Goal: Task Accomplishment & Management: Manage account settings

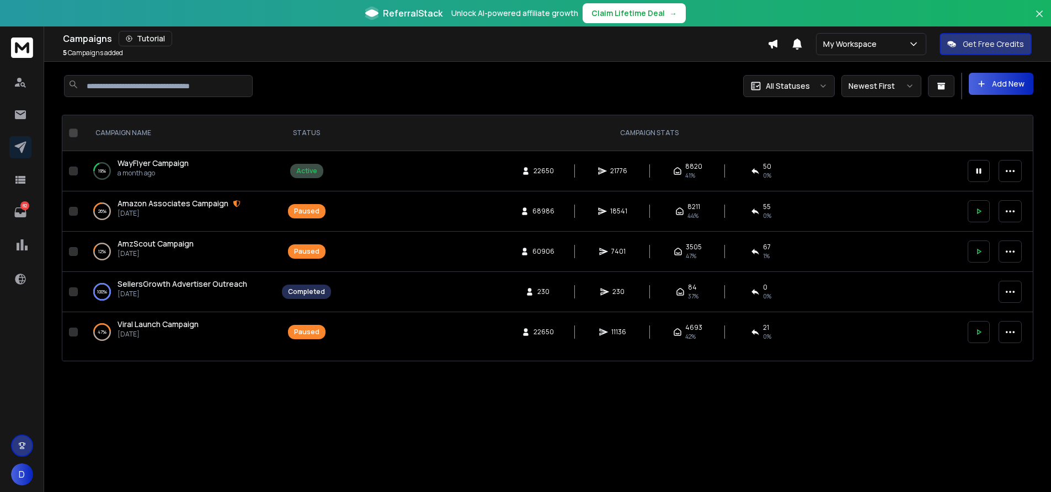
click at [177, 166] on span "WayFlyer Campaign" at bounding box center [153, 163] width 71 height 10
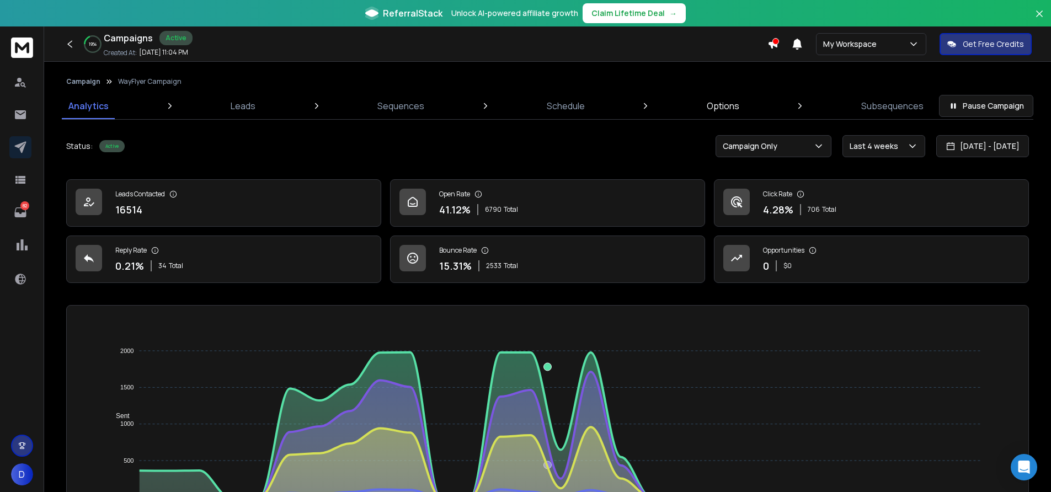
click at [725, 114] on link "Options" at bounding box center [723, 106] width 46 height 26
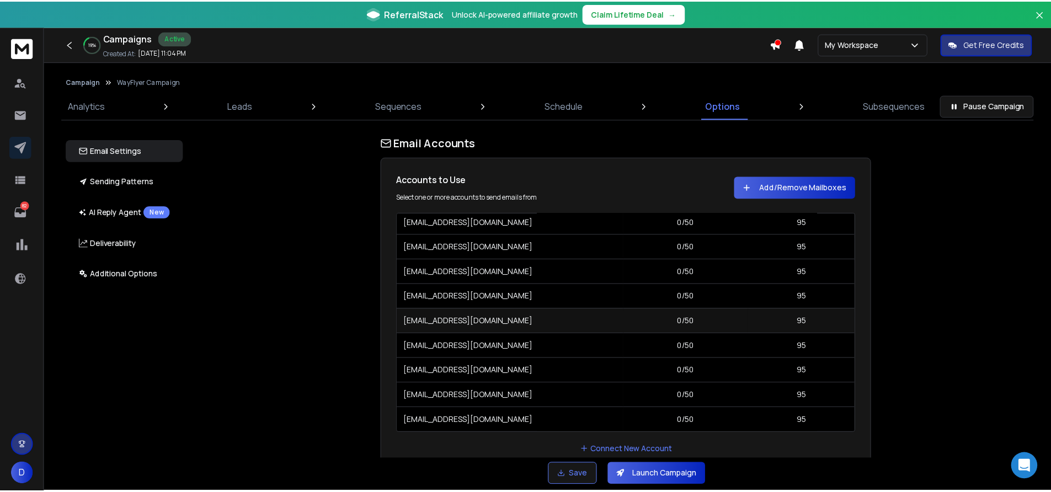
scroll to position [102, 0]
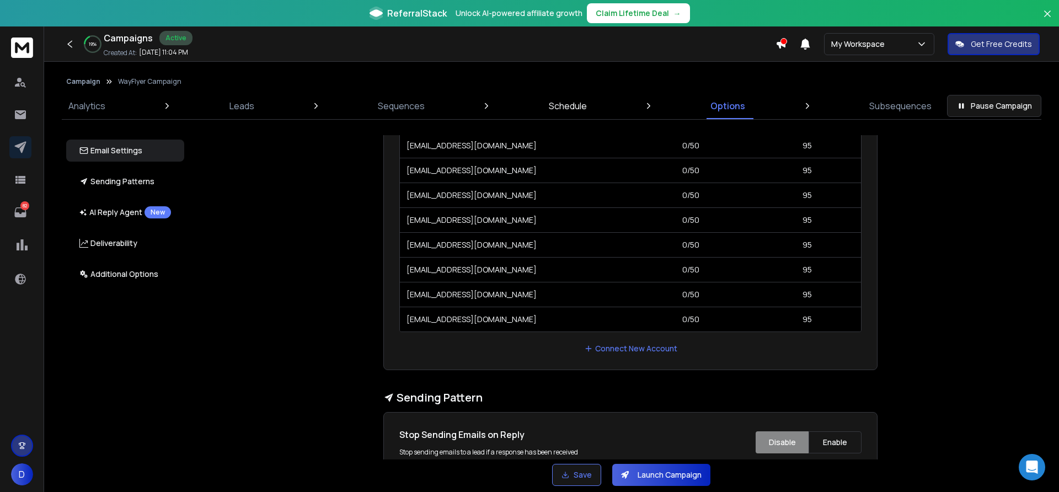
click at [577, 110] on p "Schedule" at bounding box center [568, 105] width 38 height 13
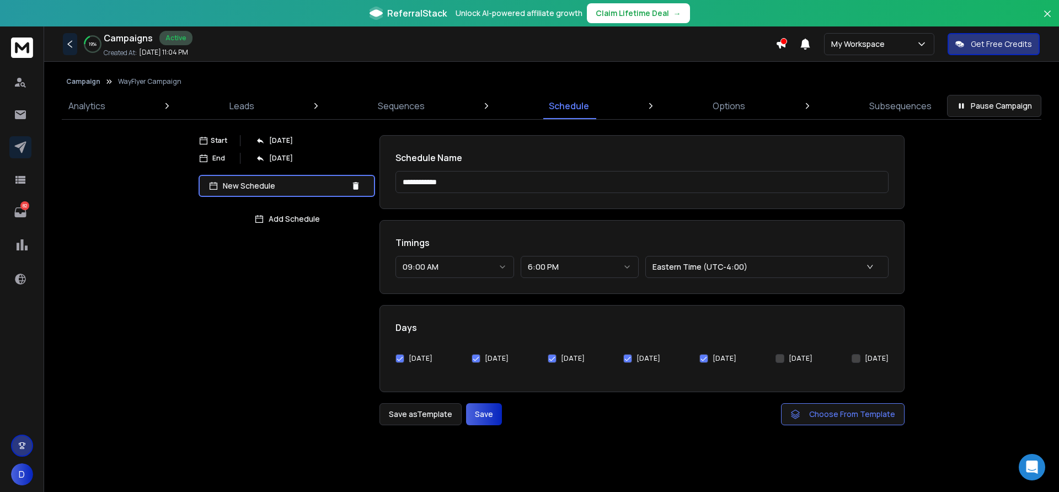
click at [67, 44] on icon at bounding box center [70, 44] width 10 height 10
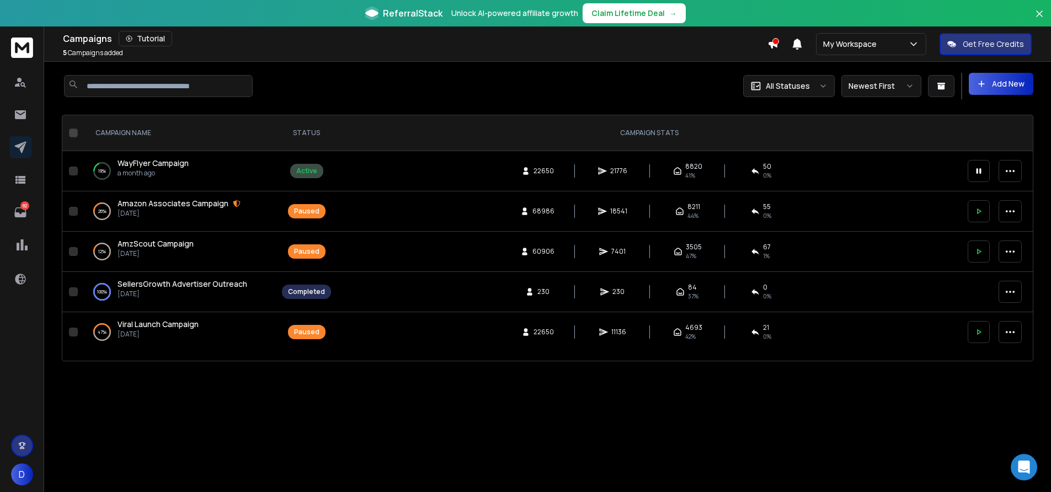
click at [568, 172] on div "22650 21776 8820 41 % 50 0 %" at bounding box center [649, 171] width 276 height 18
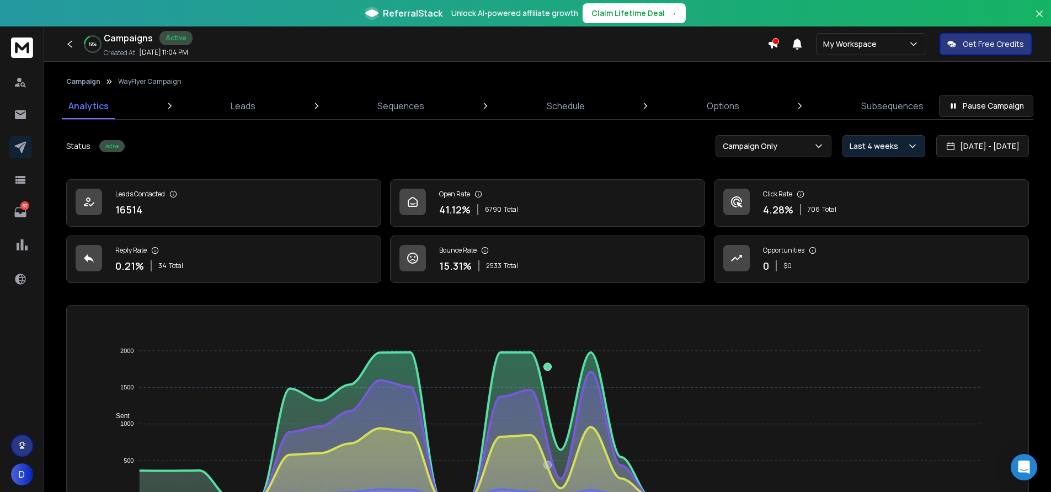
click at [865, 144] on p "Last 4 weeks" at bounding box center [876, 146] width 53 height 11
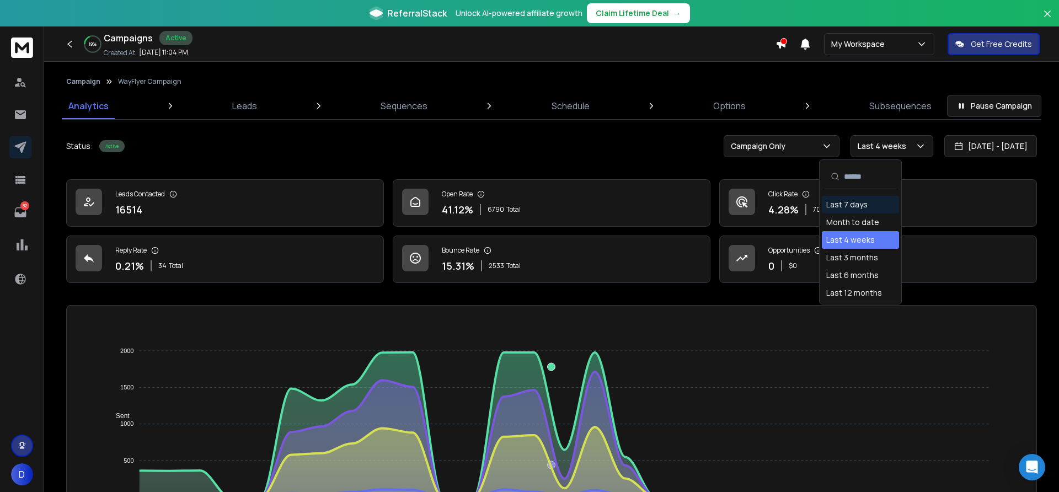
click at [856, 214] on div "Month to date" at bounding box center [860, 223] width 77 height 18
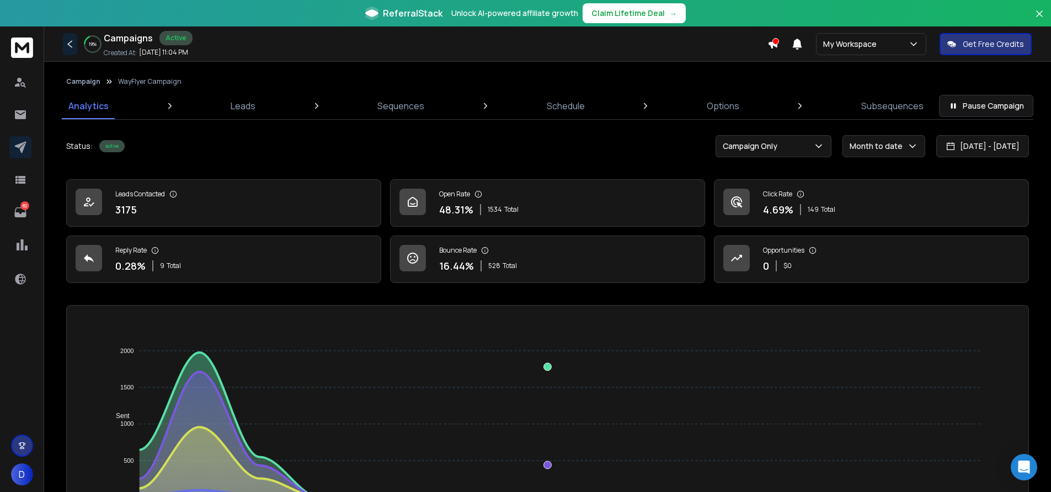
click at [73, 42] on icon at bounding box center [70, 44] width 10 height 10
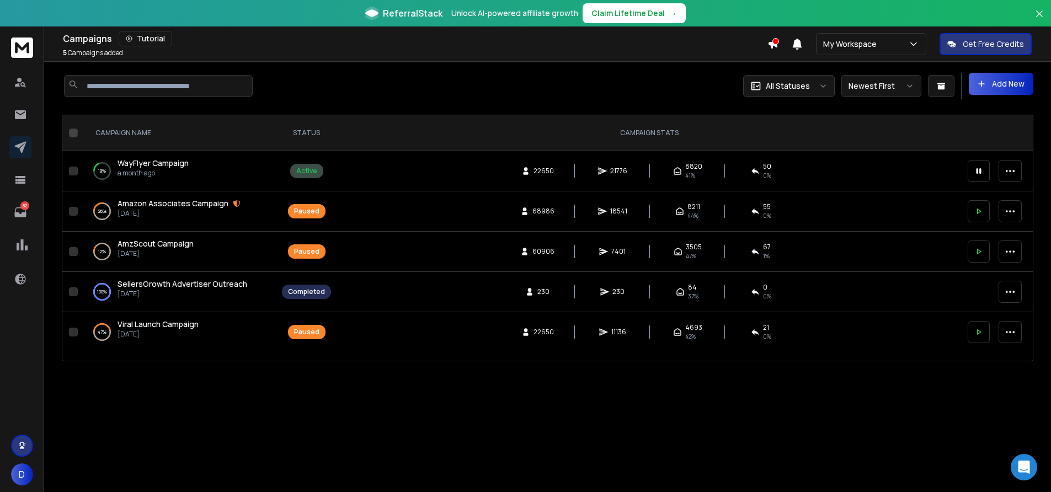
click at [928, 176] on div "22650 21776 8820 41 % 50 0 %" at bounding box center [649, 171] width 610 height 18
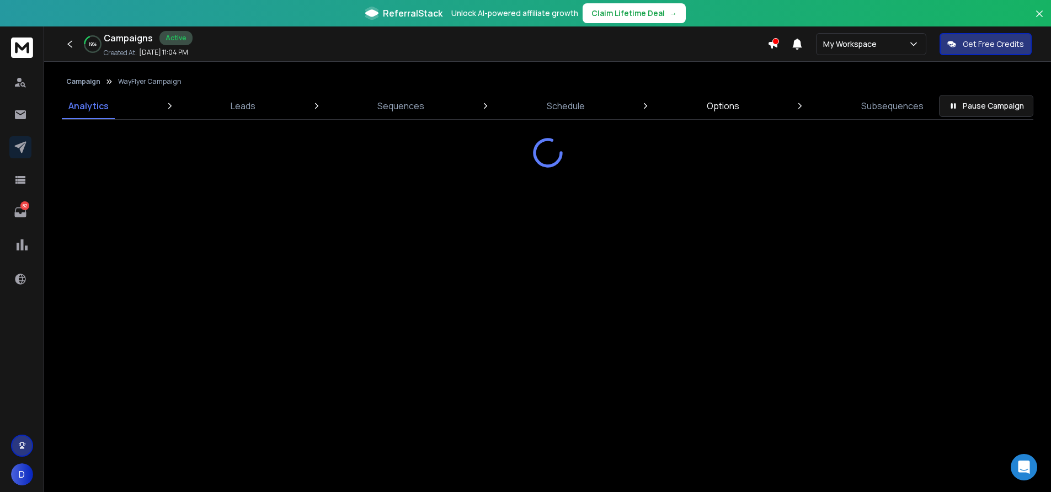
click at [724, 104] on p "Options" at bounding box center [723, 105] width 33 height 13
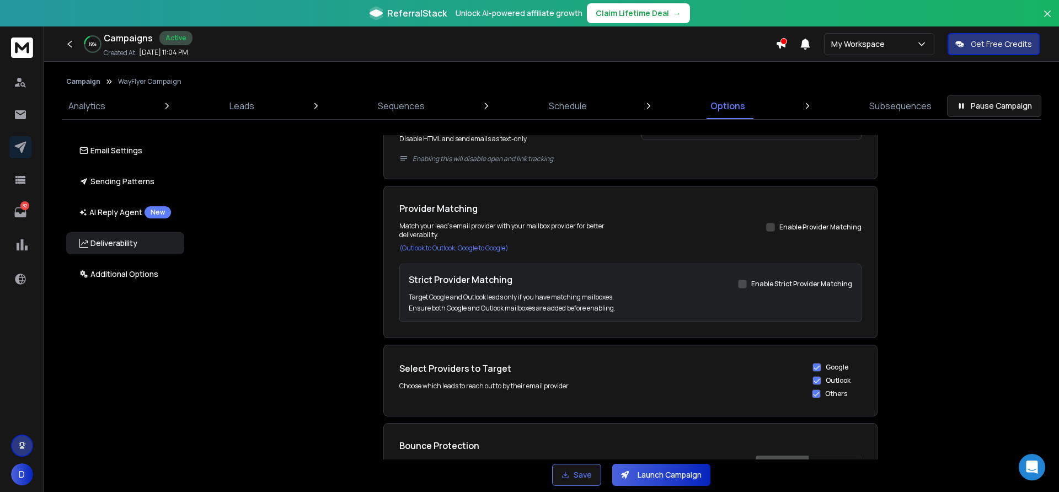
scroll to position [1586, 0]
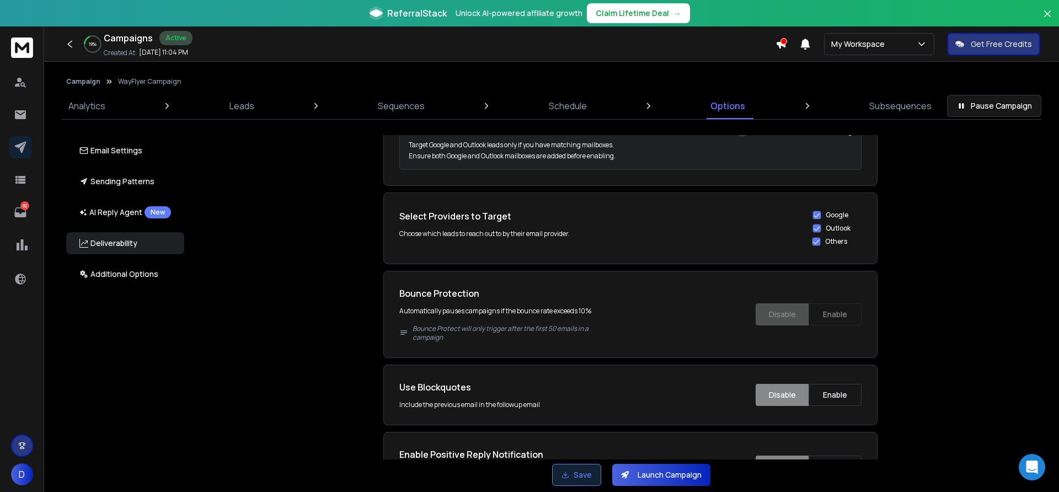
click at [574, 477] on button "Save" at bounding box center [576, 475] width 49 height 22
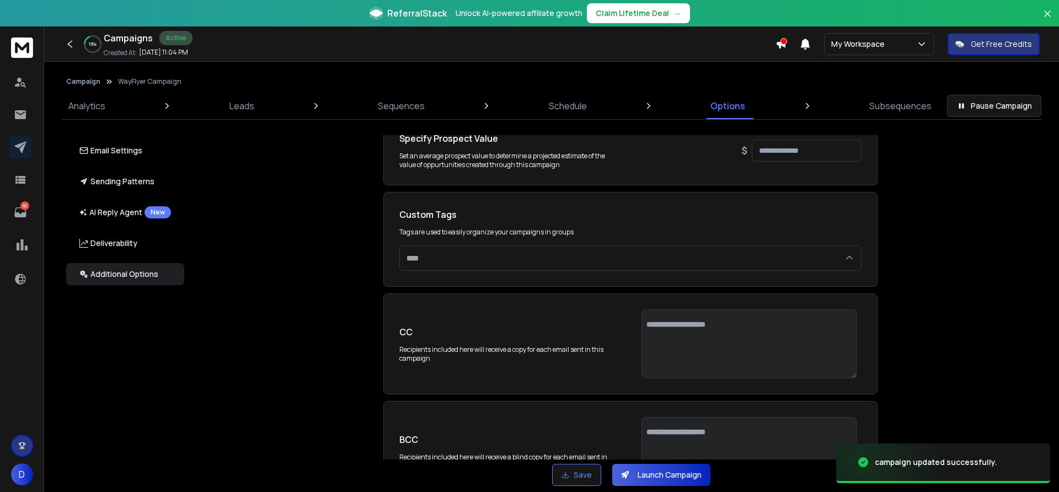
scroll to position [2131, 0]
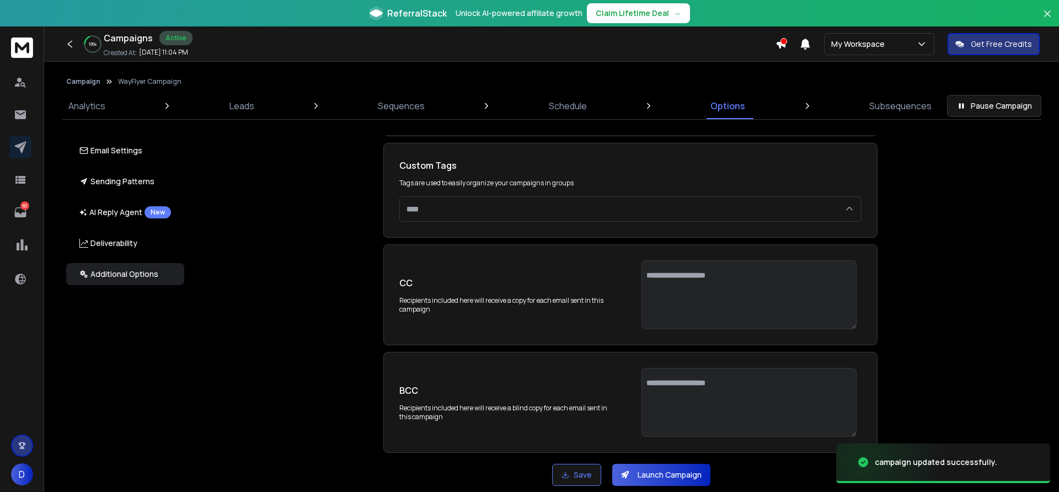
click at [658, 481] on button "Launch Campaign" at bounding box center [661, 475] width 98 height 22
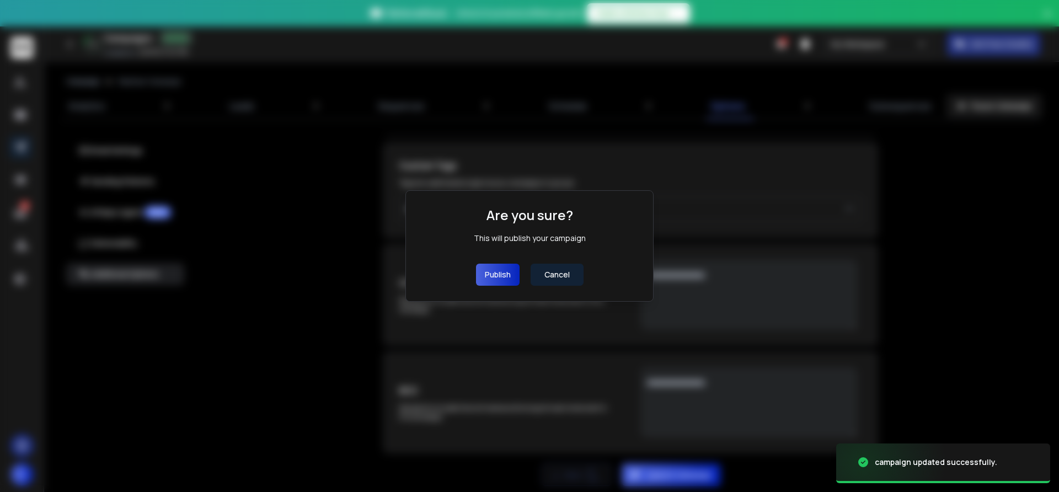
scroll to position [799, 0]
click at [505, 276] on button "Publish" at bounding box center [498, 275] width 44 height 22
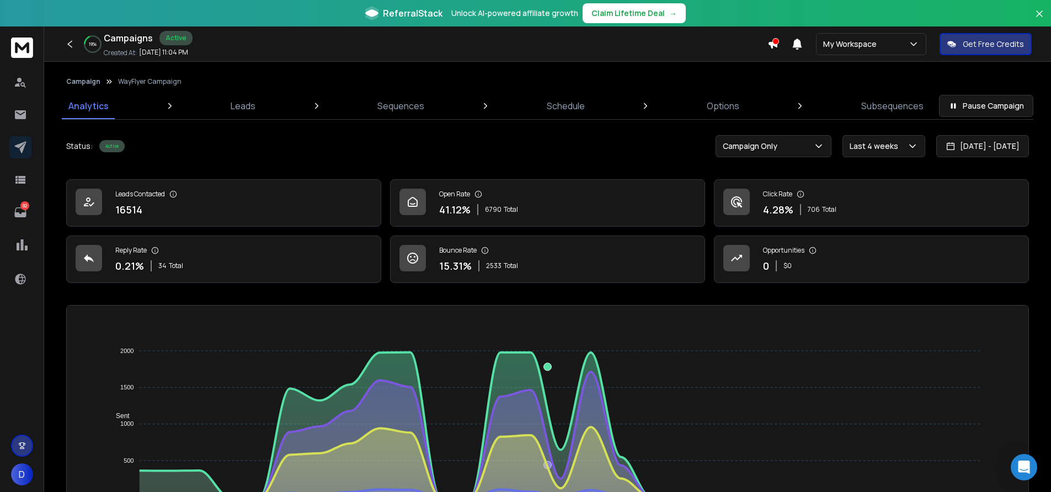
click at [440, 109] on div "Analytics Leads Sequences Schedule Options Subsequences" at bounding box center [496, 106] width 868 height 26
click at [525, 106] on div "Analytics Leads Sequences Schedule Options Subsequences" at bounding box center [496, 106] width 868 height 26
click at [561, 105] on p "Schedule" at bounding box center [566, 105] width 38 height 13
